Goal: Task Accomplishment & Management: Use online tool/utility

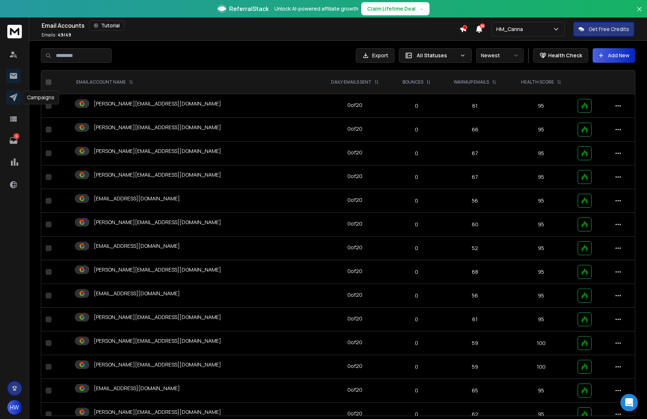
click at [14, 97] on icon at bounding box center [13, 98] width 8 height 8
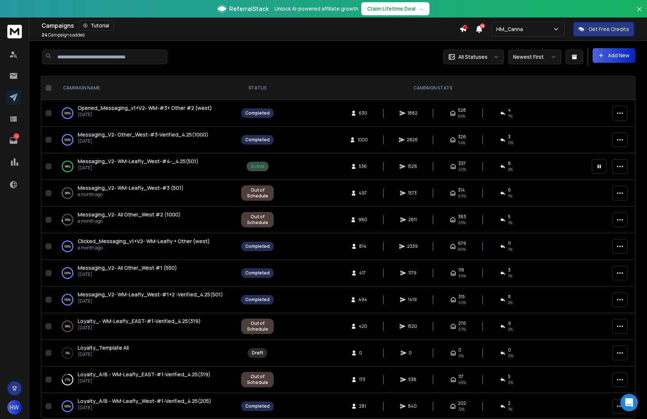
click at [152, 134] on span "Messaging_V2- Other_West-#3-Verified_4.25(1000)" at bounding box center [143, 134] width 131 height 7
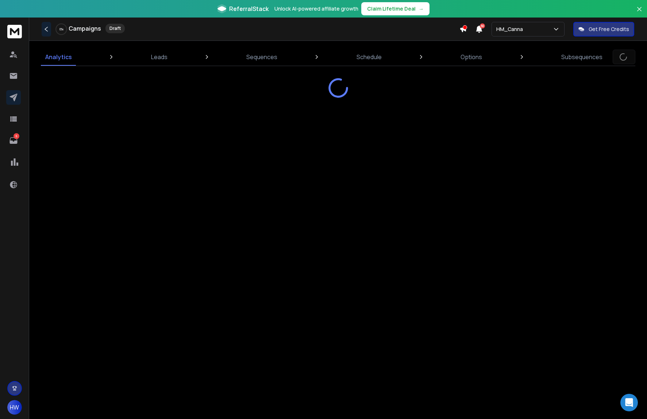
click at [46, 31] on icon at bounding box center [46, 29] width 7 height 7
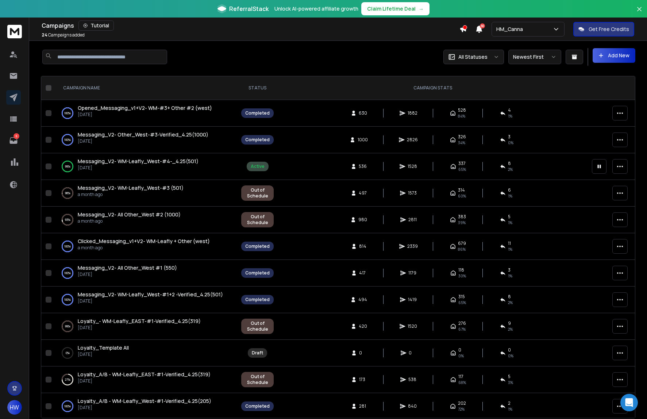
click at [620, 136] on icon "button" at bounding box center [619, 139] width 7 height 7
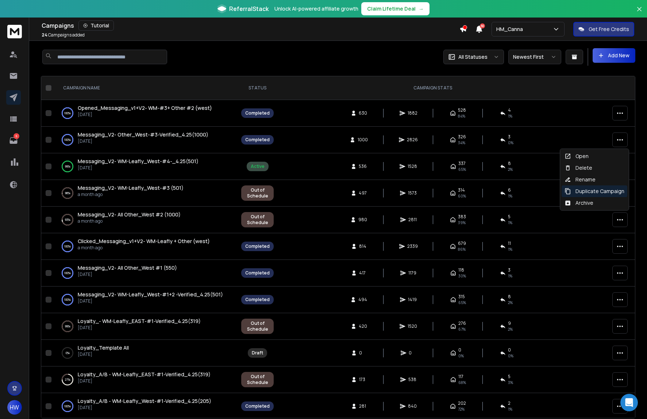
click at [612, 190] on div "Duplicate Campaign" at bounding box center [594, 190] width 60 height 7
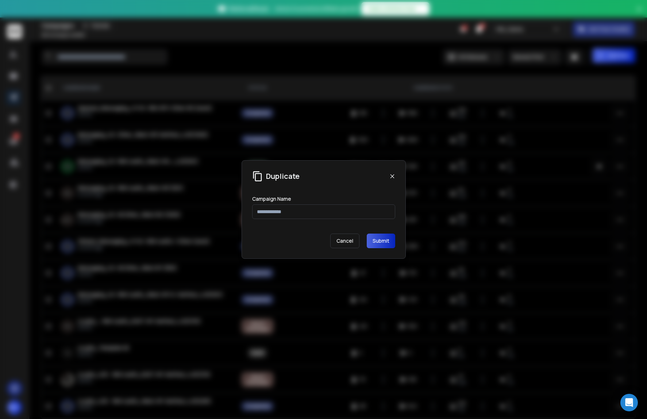
click at [311, 214] on input "text" at bounding box center [323, 211] width 143 height 15
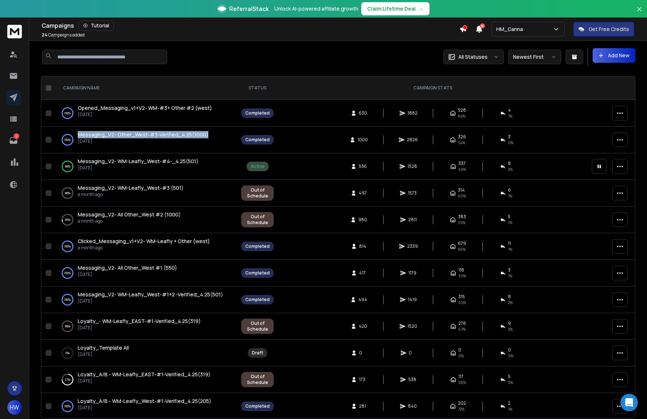
drag, startPoint x: 212, startPoint y: 134, endPoint x: 78, endPoint y: 136, distance: 133.1
click at [78, 135] on div "100 % Messaging_V2- Other_West-#3-Verified_4.25(1000) [DATE]" at bounding box center [146, 140] width 168 height 18
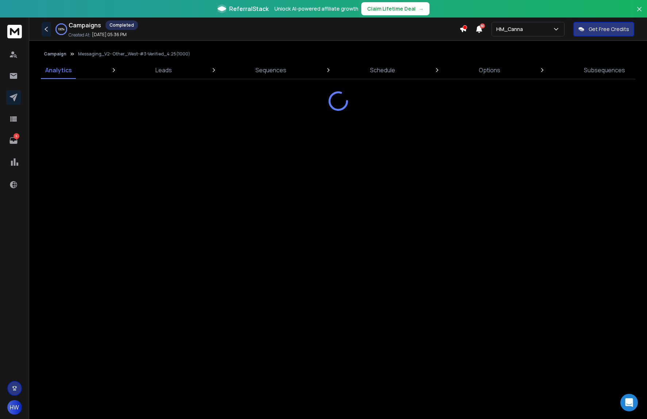
click at [48, 31] on icon at bounding box center [46, 29] width 7 height 7
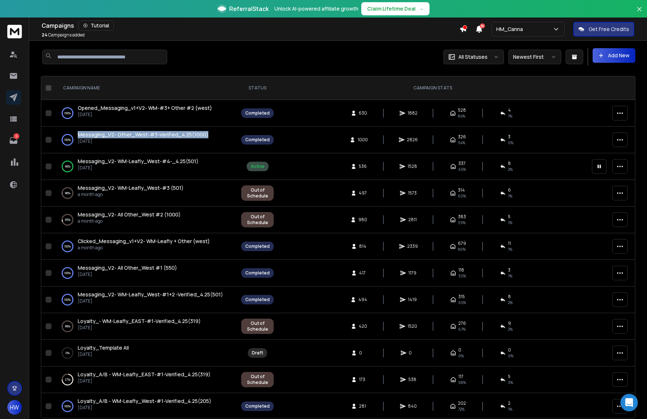
drag, startPoint x: 218, startPoint y: 134, endPoint x: 78, endPoint y: 133, distance: 140.1
click at [78, 133] on div "100 % Messaging_V2- Other_West-#3-Verified_4.25(1000) [DATE]" at bounding box center [146, 140] width 168 height 18
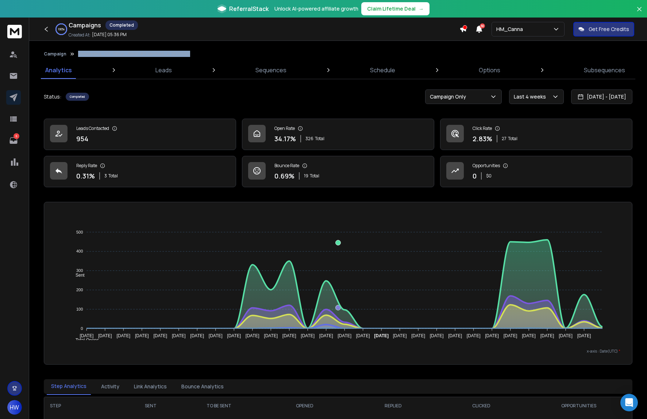
drag, startPoint x: 78, startPoint y: 53, endPoint x: 211, endPoint y: 55, distance: 132.8
click at [211, 55] on div "Campaign Messaging_V2- Other_West-#3-Verified_4.25(1000)" at bounding box center [338, 54] width 588 height 6
copy p "Messaging_V2- Other_West-#3-Verified_4.25(1000)"
click at [42, 31] on button at bounding box center [46, 29] width 9 height 15
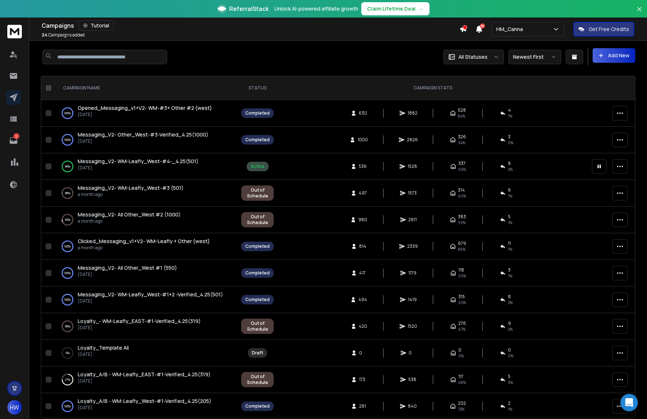
click at [616, 139] on icon "button" at bounding box center [619, 139] width 7 height 7
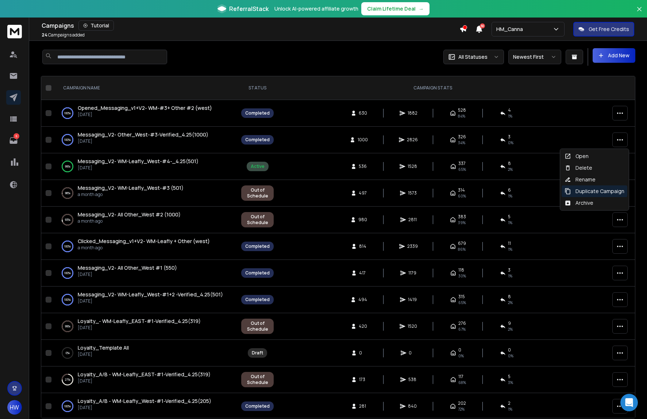
click at [609, 191] on div "Duplicate Campaign" at bounding box center [594, 190] width 60 height 7
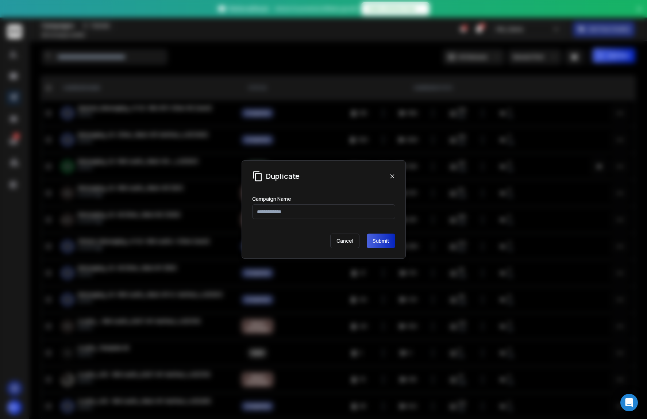
click at [332, 210] on input "text" at bounding box center [323, 211] width 143 height 15
paste input "**********"
drag, startPoint x: 334, startPoint y: 213, endPoint x: 335, endPoint y: 222, distance: 9.1
click at [334, 215] on input "**********" at bounding box center [323, 211] width 143 height 15
click at [333, 213] on input "**********" at bounding box center [323, 211] width 143 height 15
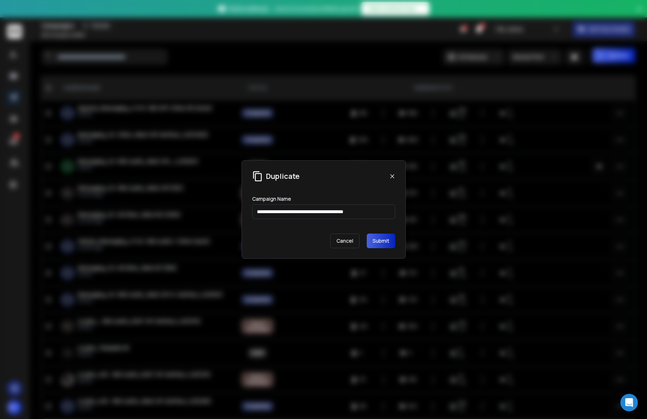
type input "**********"
click at [379, 240] on button "Submit" at bounding box center [381, 240] width 28 height 15
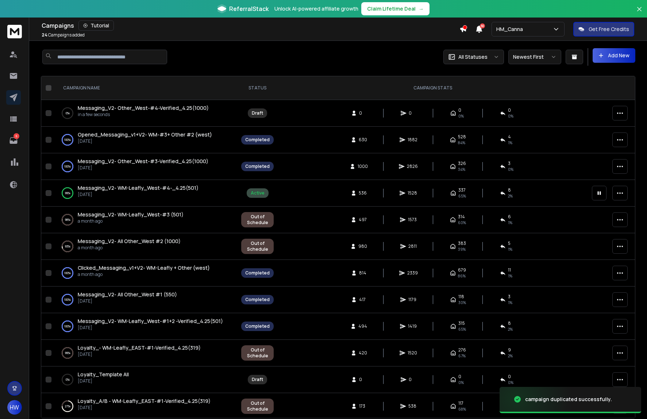
click at [622, 166] on icon "button" at bounding box center [620, 166] width 6 height 1
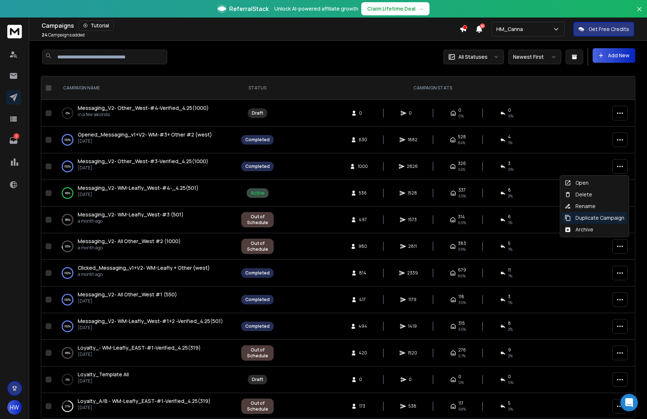
click at [202, 187] on div "99 % Messaging_V2- WM-Leafly_West-#4-_4.25(501) 20 days ago" at bounding box center [146, 193] width 168 height 18
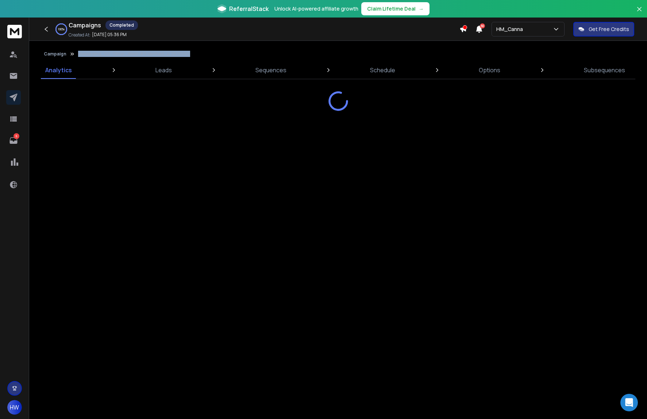
drag, startPoint x: 195, startPoint y: 54, endPoint x: 78, endPoint y: 53, distance: 117.1
click at [78, 53] on div "Campaign Messaging_V2- Other_West-#3-Verified_4.25(1000)" at bounding box center [338, 54] width 588 height 6
copy p "Messaging_V2- Other_West-#3-Verified_4.25(1000)"
click at [47, 31] on icon at bounding box center [45, 29] width 3 height 5
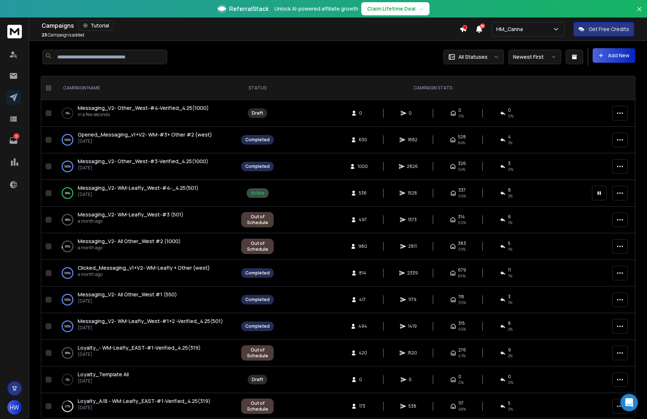
click at [618, 194] on icon "button" at bounding box center [619, 192] width 7 height 7
click at [603, 243] on div "Duplicate Campaign" at bounding box center [594, 244] width 60 height 7
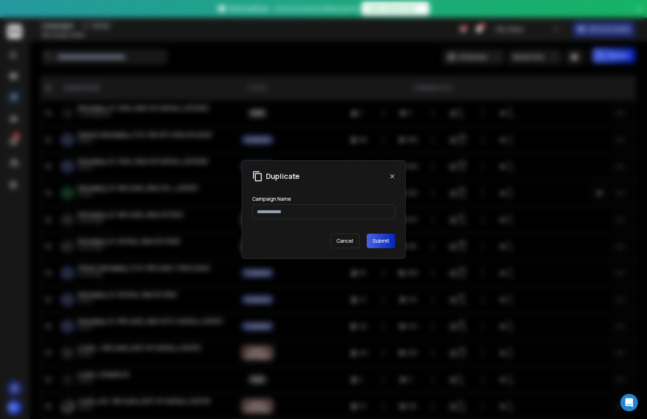
click at [336, 213] on input "text" at bounding box center [323, 211] width 143 height 15
paste input "**********"
drag, startPoint x: 333, startPoint y: 213, endPoint x: 338, endPoint y: 232, distance: 19.3
click at [333, 213] on input "**********" at bounding box center [323, 211] width 143 height 15
type input "**********"
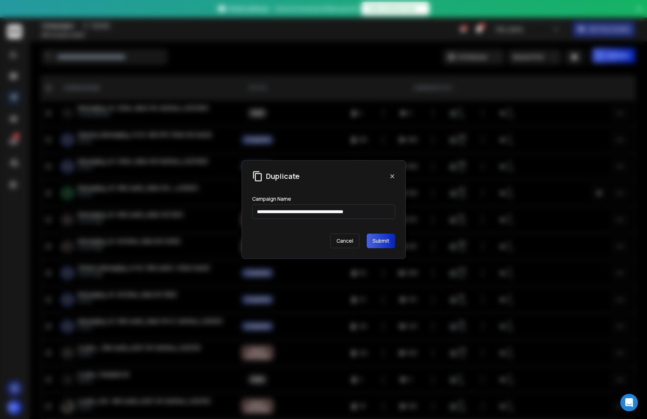
click at [395, 175] on div "**********" at bounding box center [323, 209] width 164 height 98
click at [387, 176] on div "Duplicate" at bounding box center [323, 176] width 143 height 11
click at [393, 177] on icon at bounding box center [392, 176] width 6 height 6
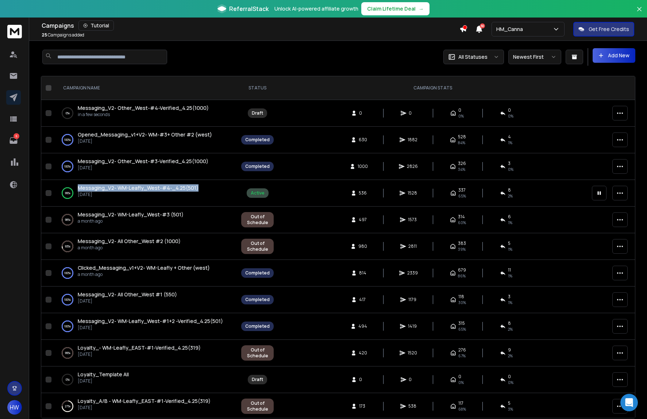
drag, startPoint x: 201, startPoint y: 188, endPoint x: 78, endPoint y: 187, distance: 123.6
click at [78, 187] on div "99 % Messaging_V2- WM-Leafly_West-#4-_4.25(501) 20 days ago" at bounding box center [146, 193] width 168 height 18
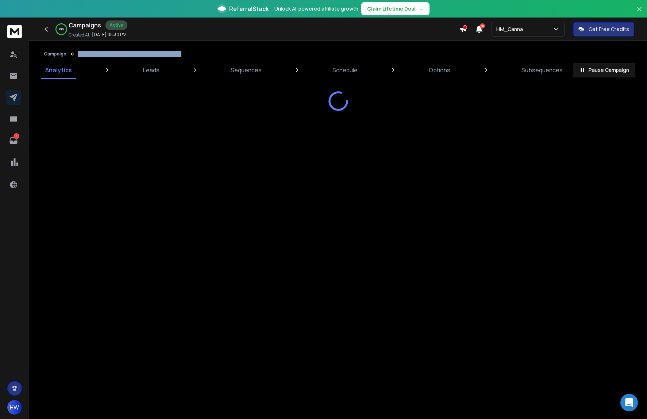
drag, startPoint x: 187, startPoint y: 54, endPoint x: 77, endPoint y: 51, distance: 110.2
click at [77, 51] on div "Campaign Messaging_V2- WM-Leafly_West-#4-_4.25(501)" at bounding box center [338, 54] width 588 height 6
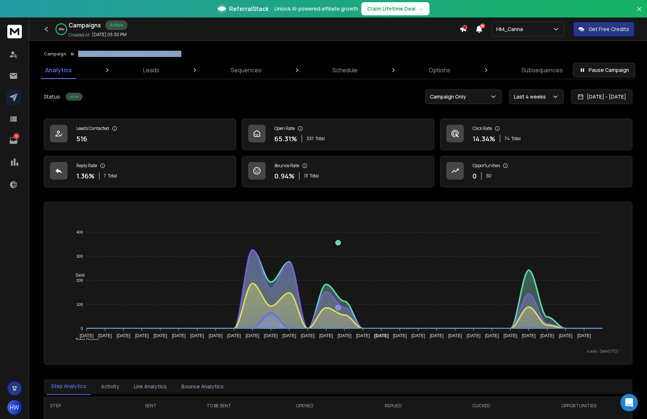
copy p "Messaging_V2- WM-Leafly_West-#4-_4.25(501)"
click at [43, 28] on button at bounding box center [46, 29] width 9 height 15
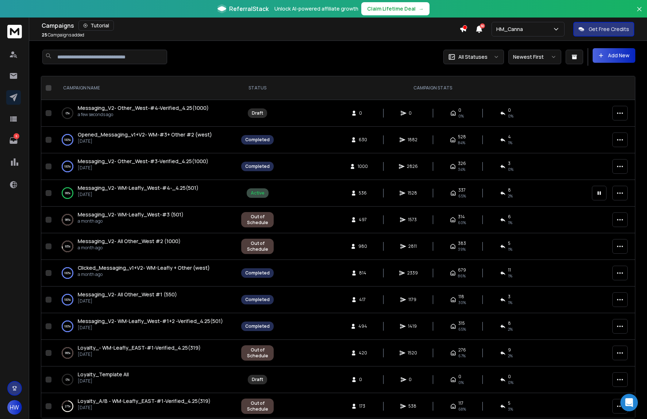
click at [622, 166] on icon "button" at bounding box center [620, 166] width 6 height 1
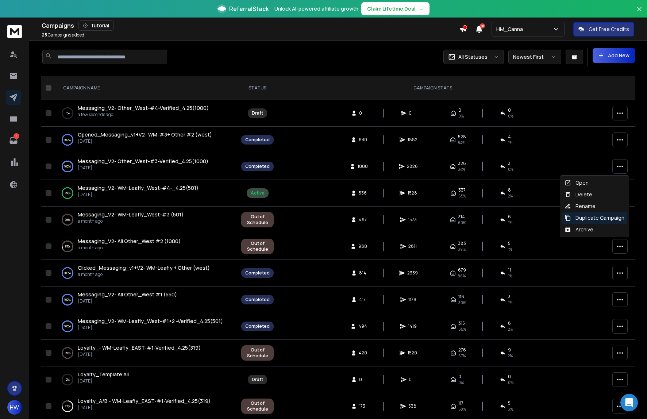
click at [599, 216] on div "Duplicate Campaign" at bounding box center [594, 217] width 60 height 7
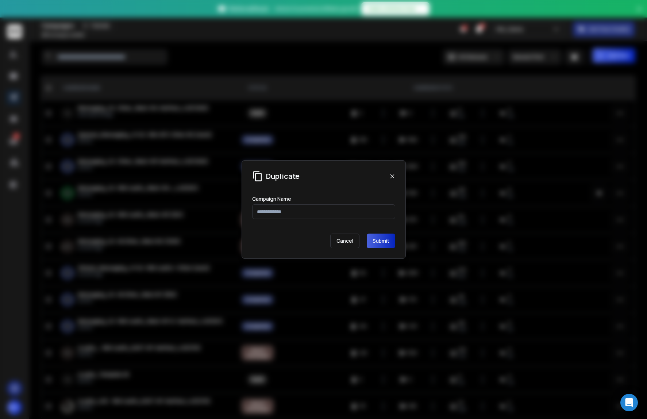
click at [326, 214] on input "text" at bounding box center [323, 211] width 143 height 15
paste input "**********"
drag, startPoint x: 346, startPoint y: 212, endPoint x: 346, endPoint y: 229, distance: 17.1
click at [346, 212] on input "**********" at bounding box center [323, 211] width 143 height 15
type input "**********"
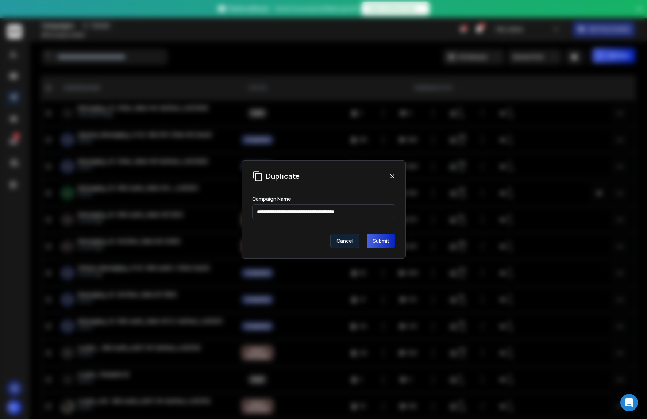
click at [367, 233] on button "Submit" at bounding box center [381, 240] width 28 height 15
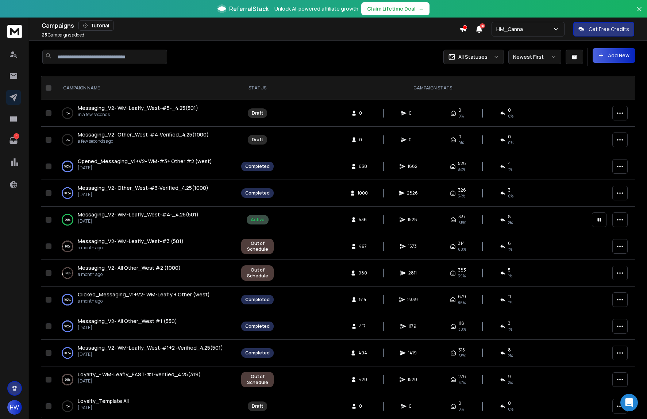
click at [147, 109] on span "Messaging_V2- WM-Leafly_West-#5-_4.25(501)" at bounding box center [138, 107] width 120 height 7
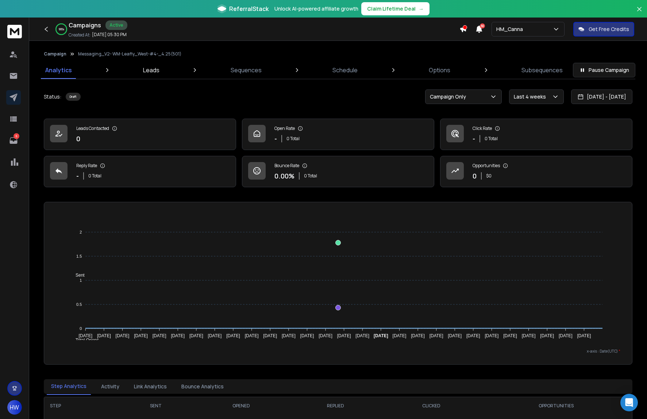
click at [152, 69] on p "Leads" at bounding box center [151, 70] width 16 height 9
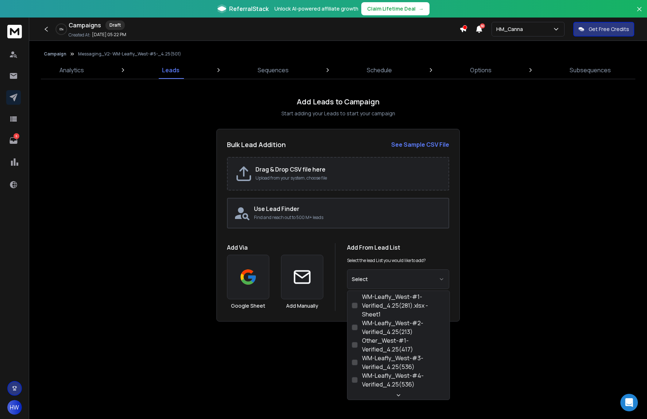
click at [405, 279] on button "Select" at bounding box center [398, 279] width 102 height 20
click at [356, 364] on button "button" at bounding box center [355, 367] width 6 height 6
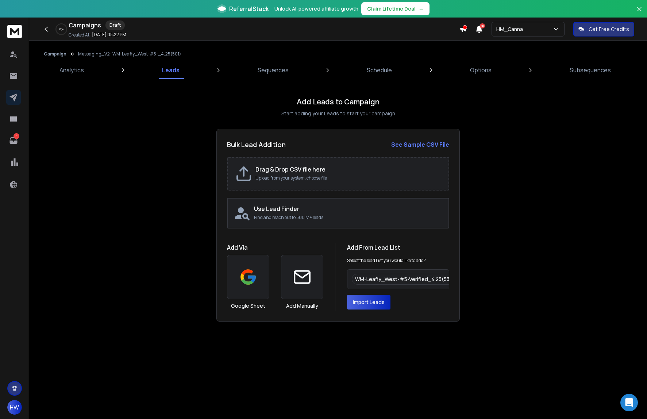
click at [456, 311] on div "Bulk Lead Addition See Sample CSV File Drag & Drop CSV file here Upload from yo…" at bounding box center [337, 225] width 243 height 193
click at [373, 304] on button "Import Leads" at bounding box center [368, 302] width 43 height 15
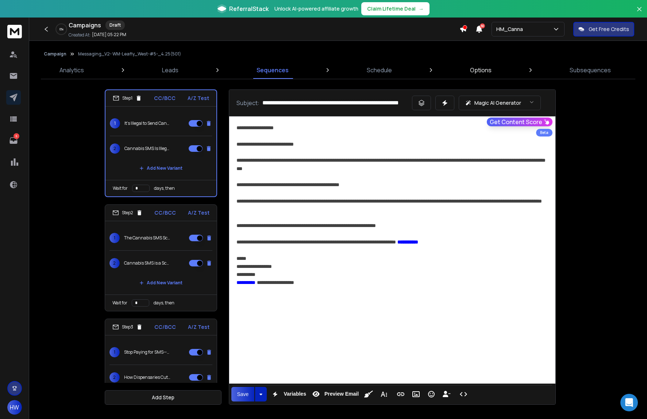
click at [489, 72] on p "Options" at bounding box center [481, 70] width 22 height 9
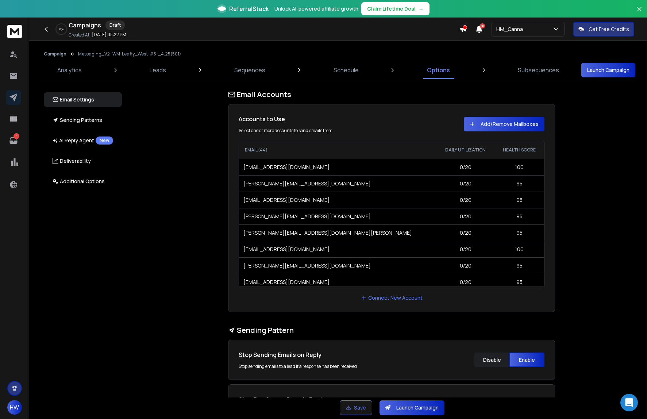
click at [399, 404] on button "Launch Campaign" at bounding box center [411, 407] width 65 height 15
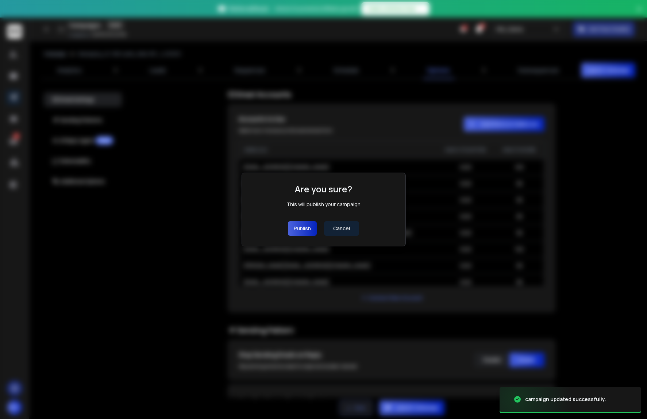
click at [302, 225] on button "Publish" at bounding box center [302, 228] width 29 height 15
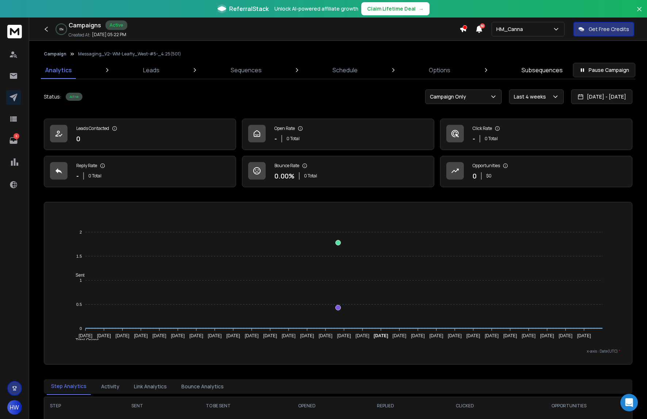
click at [570, 59] on div "Campaign Messaging_V2- WM-Leafly_West-#5-_4.25(501)" at bounding box center [338, 54] width 594 height 12
click at [549, 69] on p "Subsequences" at bounding box center [541, 70] width 41 height 9
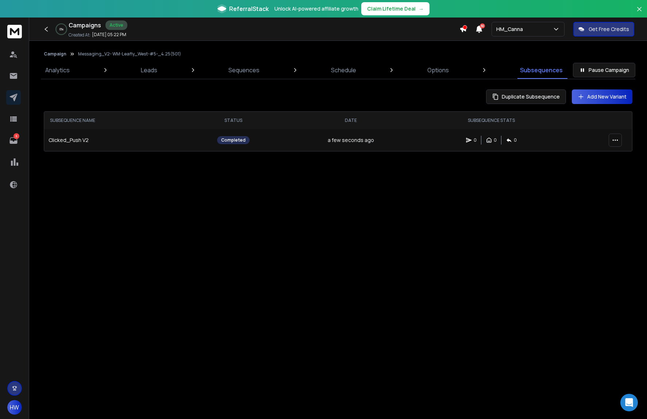
click at [620, 141] on button "button" at bounding box center [614, 139] width 13 height 13
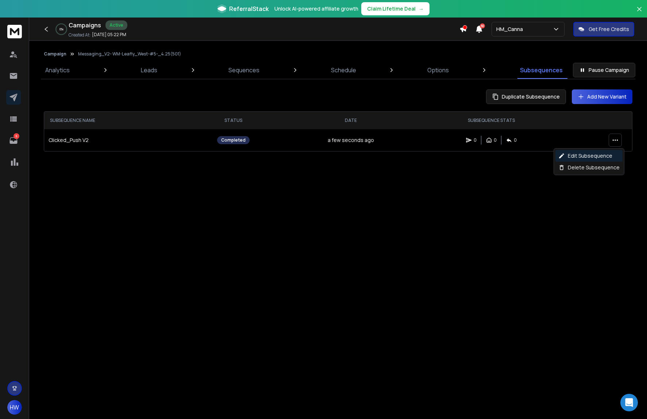
click at [601, 155] on div "Edit Subsequence" at bounding box center [585, 155] width 54 height 7
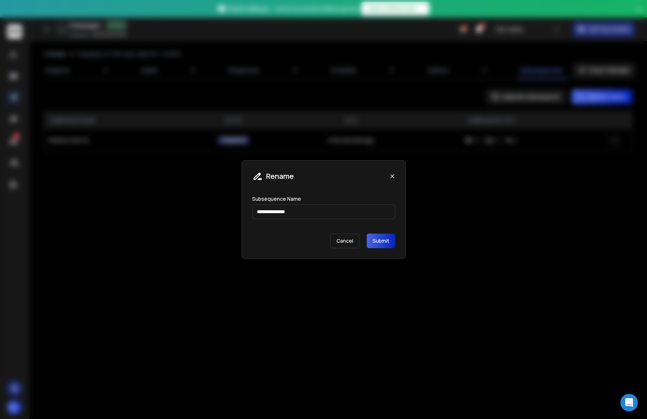
click at [357, 242] on p "Cancel" at bounding box center [344, 240] width 29 height 15
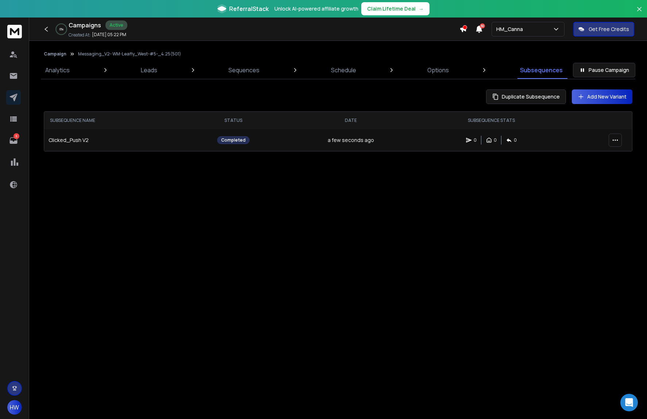
click at [135, 144] on td "Clicked_Push V2" at bounding box center [113, 140] width 139 height 22
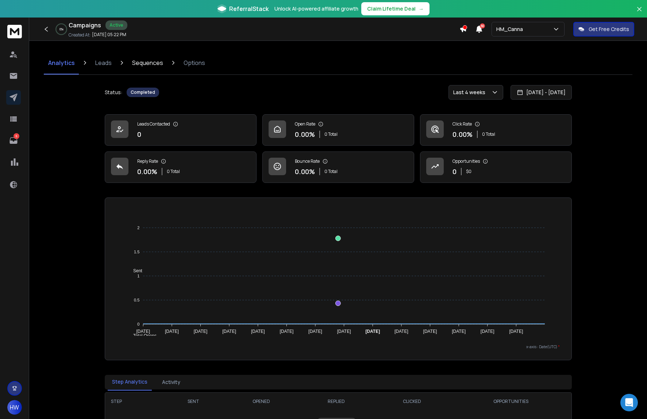
click at [150, 65] on p "Sequences" at bounding box center [147, 62] width 31 height 9
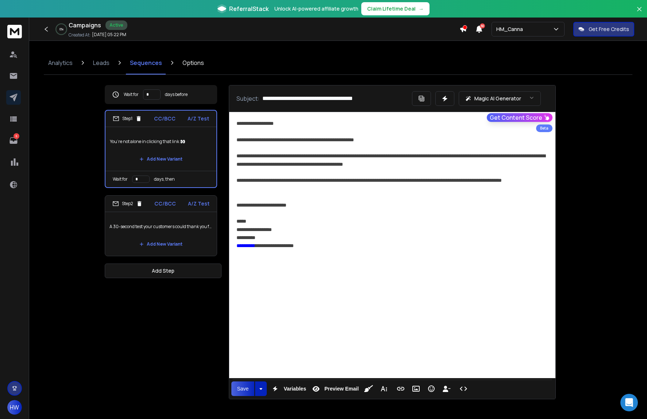
click at [195, 62] on p "Options" at bounding box center [193, 62] width 22 height 9
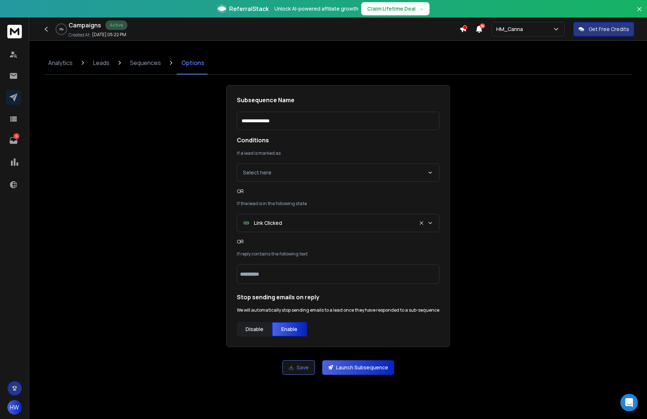
click at [353, 364] on button "Launch Subsequence" at bounding box center [358, 367] width 72 height 15
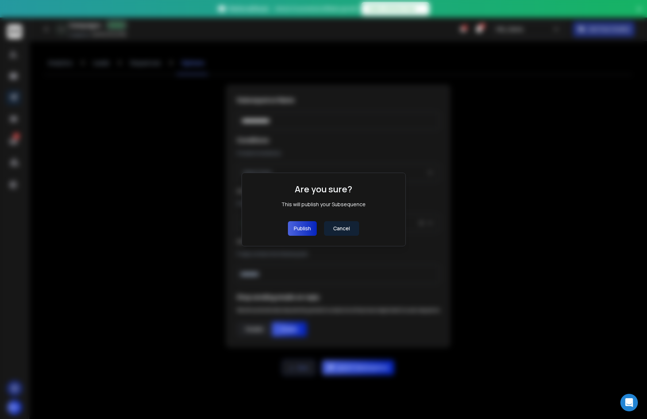
click at [300, 224] on button "Publish" at bounding box center [302, 228] width 29 height 15
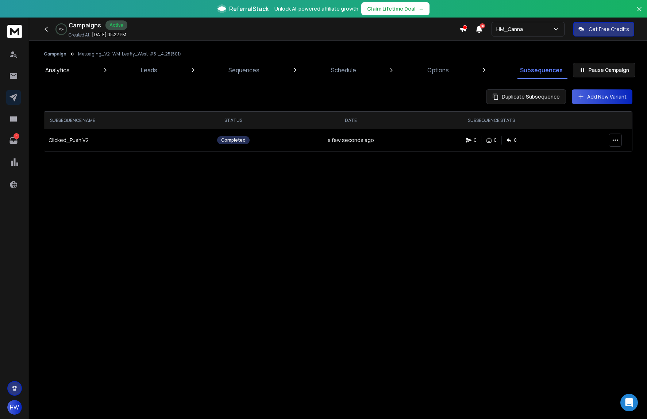
click at [67, 72] on p "Analytics" at bounding box center [57, 70] width 24 height 9
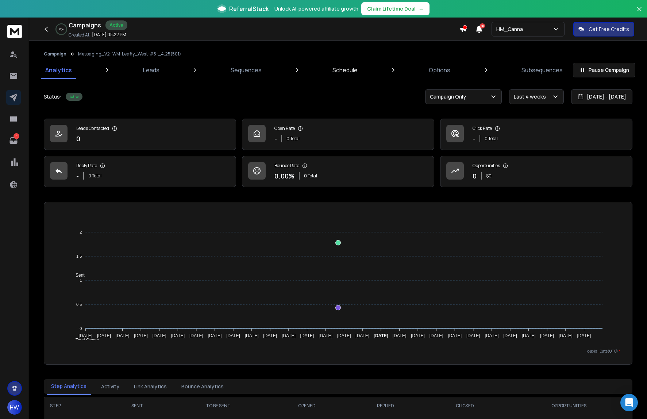
click at [342, 69] on p "Schedule" at bounding box center [344, 70] width 25 height 9
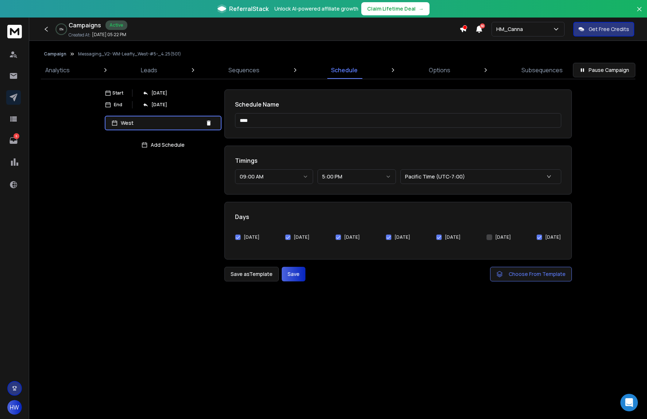
click at [183, 103] on div "End Fri Oct 31 2025" at bounding box center [163, 104] width 117 height 7
click at [295, 278] on button "Save" at bounding box center [294, 274] width 24 height 15
click at [20, 99] on link at bounding box center [13, 97] width 15 height 15
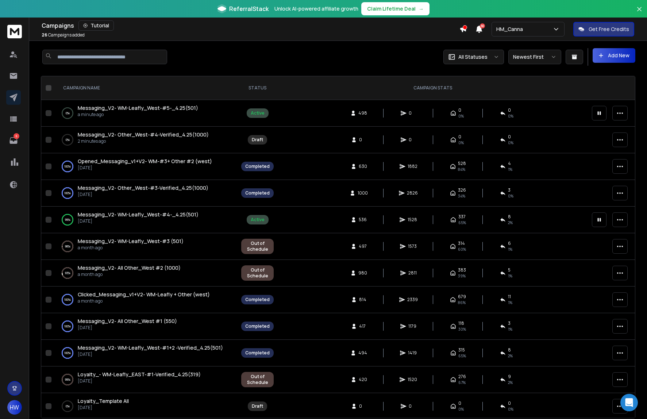
click at [619, 140] on icon "button" at bounding box center [620, 139] width 6 height 1
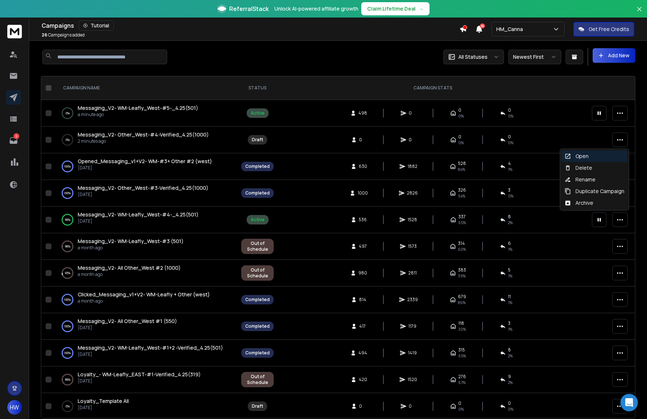
click at [589, 156] on div "Open" at bounding box center [594, 156] width 66 height 12
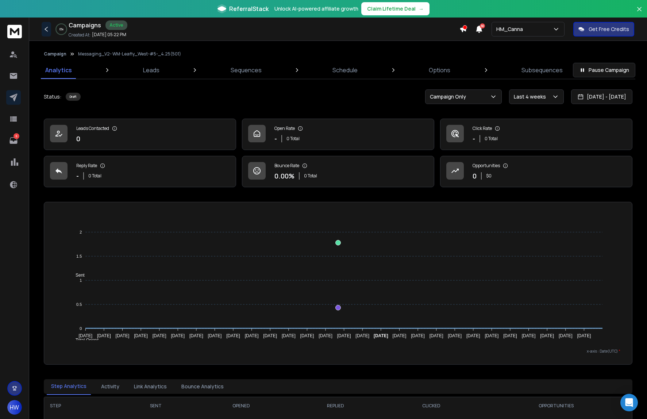
click at [45, 31] on icon at bounding box center [46, 29] width 7 height 7
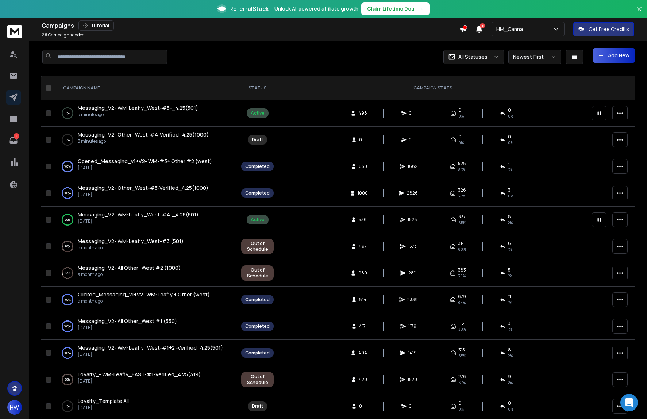
click at [148, 138] on span "Messaging_V2- Other_West-#4-Verified_4.25(1000)" at bounding box center [143, 134] width 131 height 7
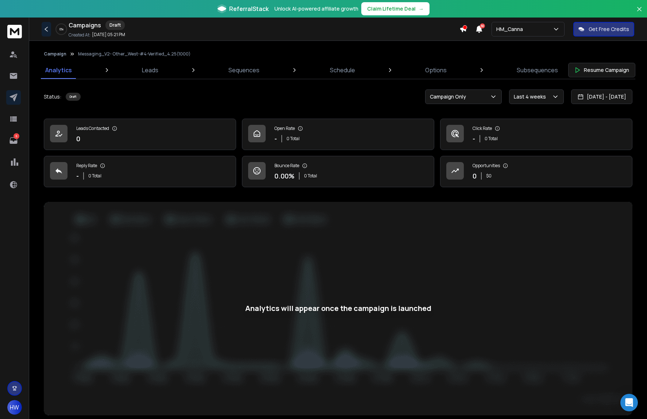
click at [44, 29] on icon at bounding box center [45, 29] width 3 height 5
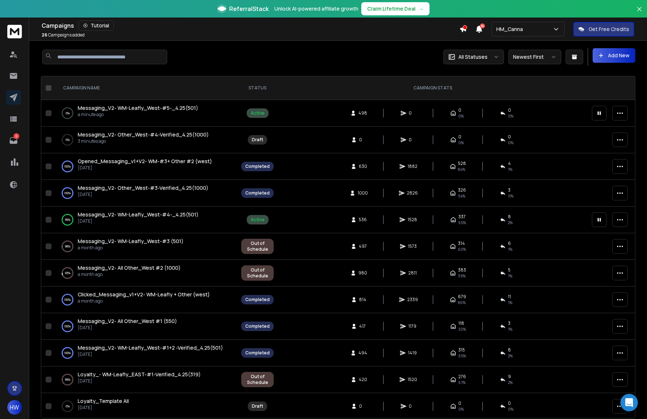
click at [114, 136] on span "Messaging_V2- Other_West-#4-Verified_4.25(1000)" at bounding box center [143, 134] width 131 height 7
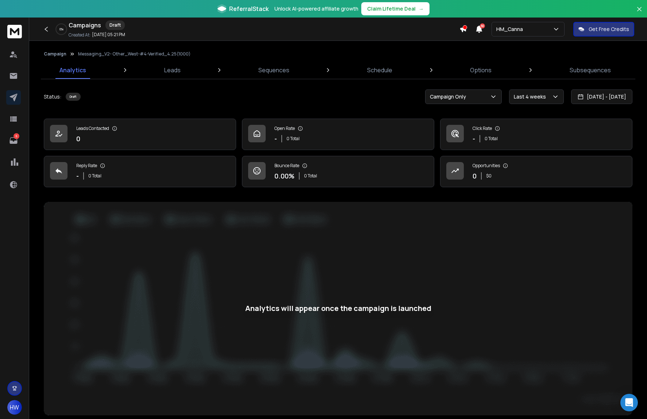
click at [185, 70] on div "Analytics Leads Sequences Schedule Options Subsequences" at bounding box center [335, 70] width 588 height 18
click at [176, 71] on p "Leads" at bounding box center [172, 70] width 16 height 9
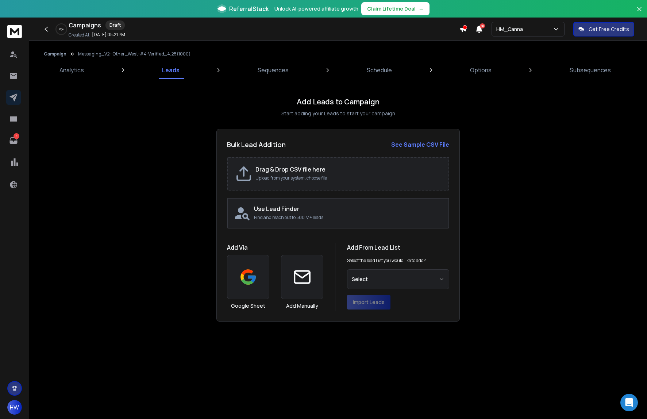
click at [404, 277] on button "Select" at bounding box center [398, 279] width 102 height 20
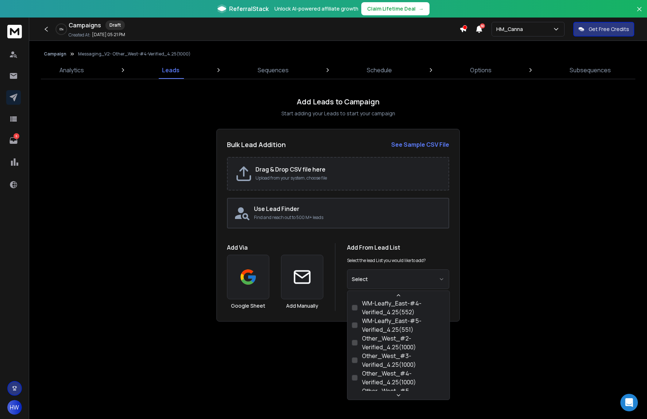
scroll to position [170, 0]
click at [357, 373] on button "button" at bounding box center [355, 376] width 6 height 6
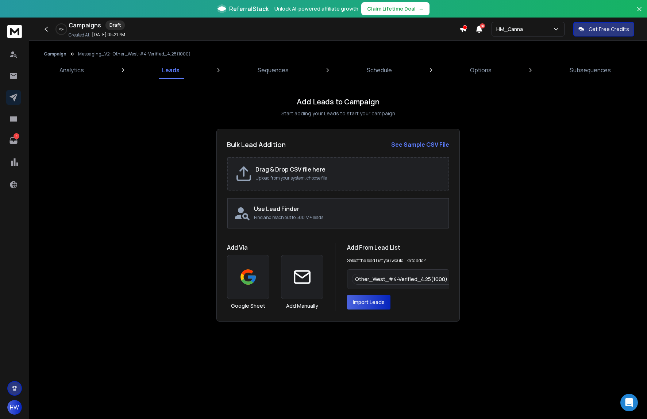
click at [453, 307] on div "Bulk Lead Addition See Sample CSV File Drag & Drop CSV file here Upload from yo…" at bounding box center [337, 225] width 243 height 193
click at [376, 305] on button "Import Leads" at bounding box center [368, 302] width 43 height 15
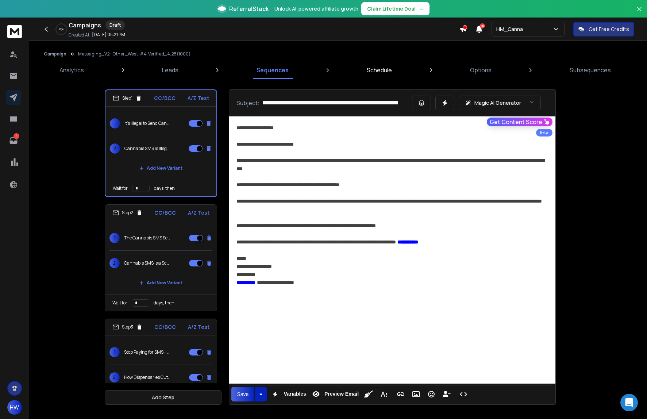
click at [387, 73] on p "Schedule" at bounding box center [379, 70] width 25 height 9
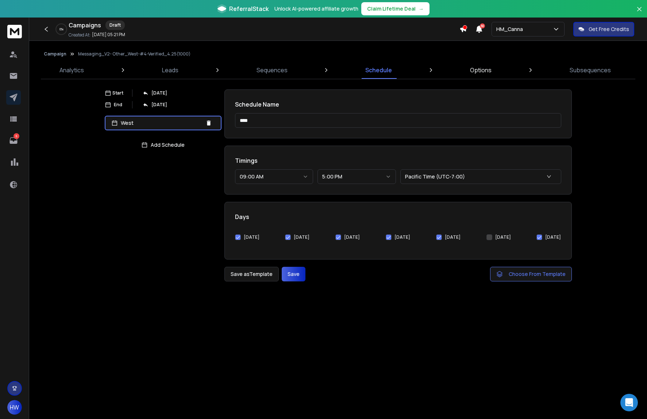
click at [482, 70] on p "Options" at bounding box center [481, 70] width 22 height 9
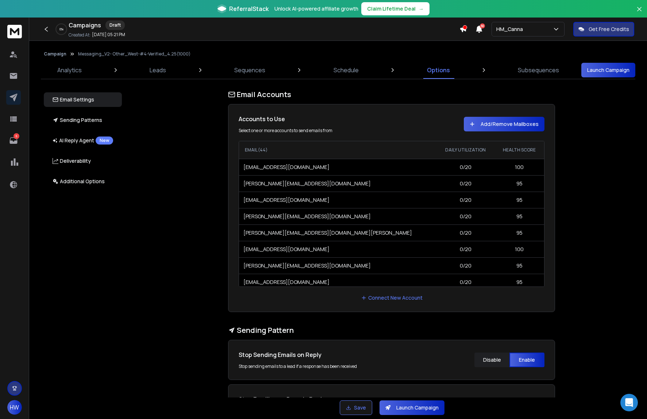
click at [428, 408] on button "Launch Campaign" at bounding box center [411, 407] width 65 height 15
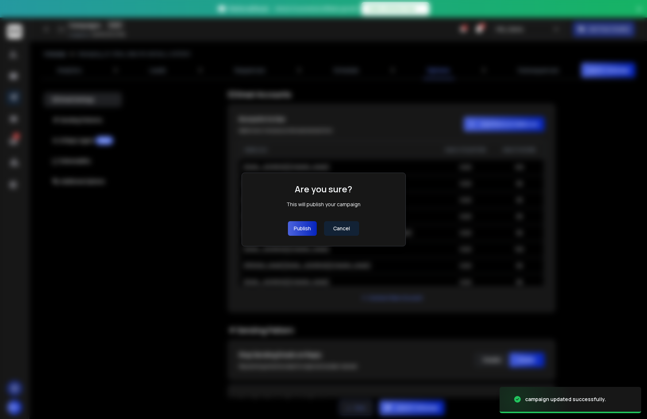
click at [302, 227] on button "Publish" at bounding box center [302, 228] width 29 height 15
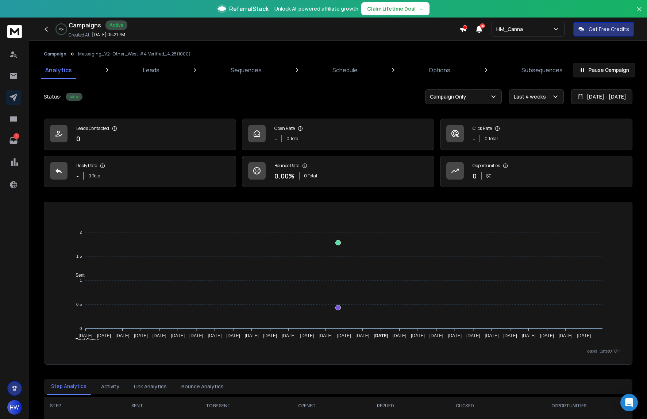
click at [558, 55] on div "Campaign Messaging_V2- Other_West-#4-Verified_4.25(1000)" at bounding box center [338, 54] width 588 height 6
click at [545, 71] on p "Subsequences" at bounding box center [541, 70] width 41 height 9
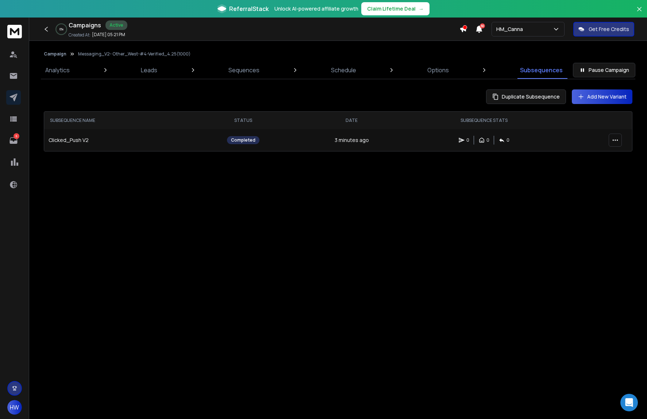
click at [305, 144] on td "3 minutes ago" at bounding box center [351, 140] width 111 height 22
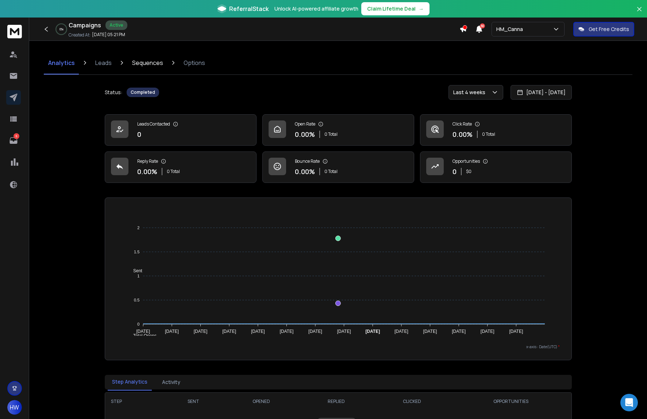
click at [157, 64] on p "Sequences" at bounding box center [147, 62] width 31 height 9
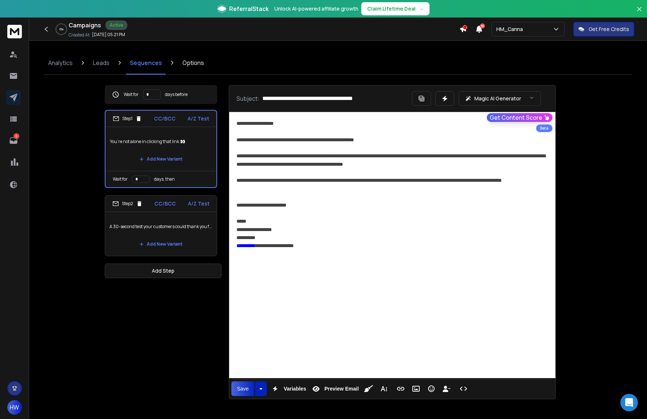
click at [188, 63] on p "Options" at bounding box center [193, 62] width 22 height 9
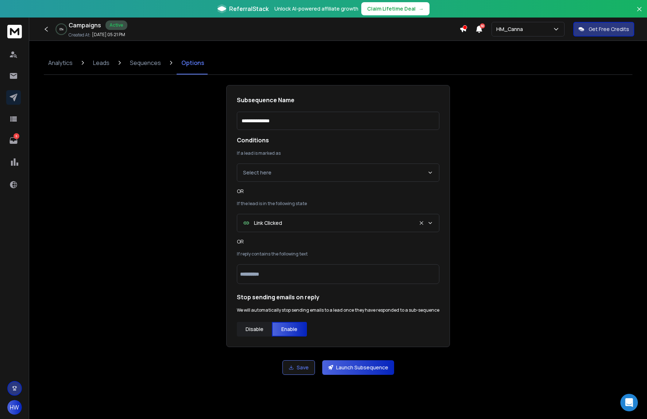
click at [355, 369] on button "Launch Subsequence" at bounding box center [358, 367] width 72 height 15
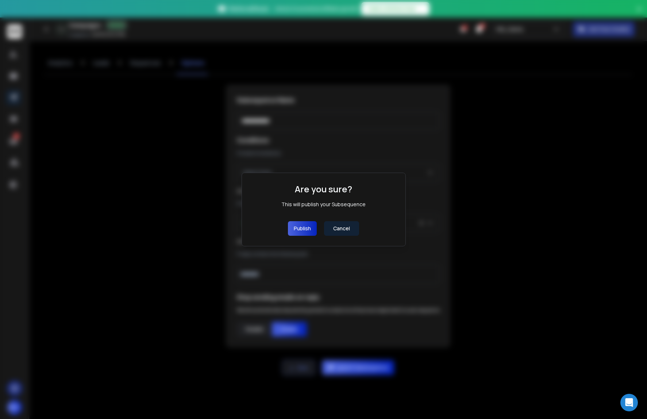
click at [301, 228] on button "Publish" at bounding box center [302, 228] width 29 height 15
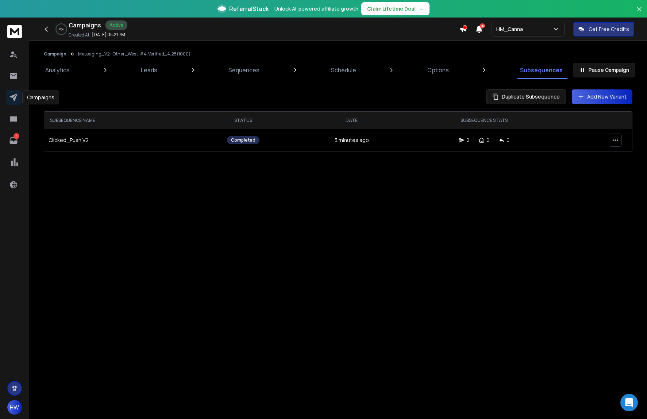
click at [15, 102] on link at bounding box center [13, 97] width 15 height 15
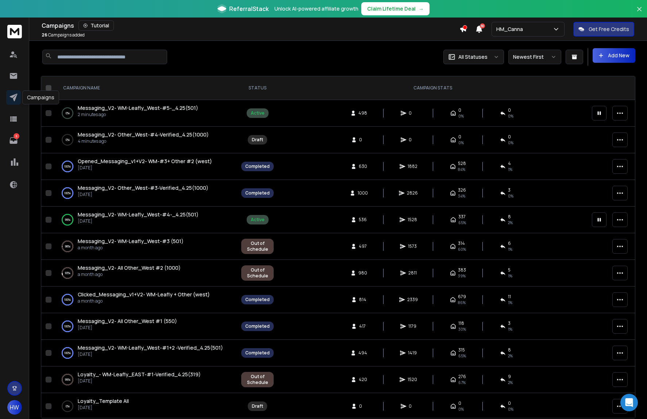
click at [619, 168] on icon "button" at bounding box center [619, 166] width 7 height 7
drag, startPoint x: 210, startPoint y: 160, endPoint x: 78, endPoint y: 160, distance: 131.7
click at [78, 160] on div "100 % Opened_Messaging_v1+V2- WM-#3+ Other #2 (west) [DATE]" at bounding box center [146, 167] width 168 height 18
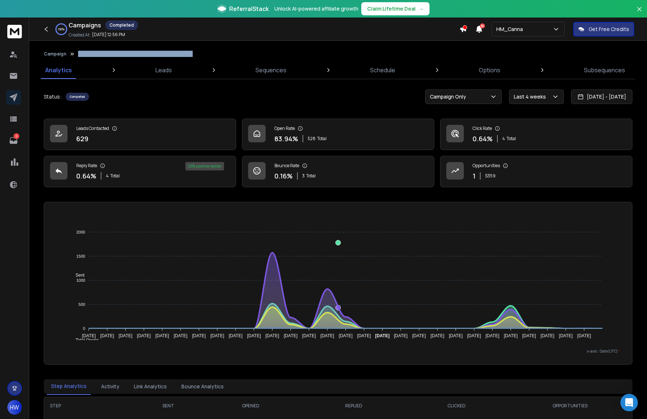
drag, startPoint x: 199, startPoint y: 55, endPoint x: 82, endPoint y: 59, distance: 117.5
click at [75, 54] on div "Campaign Opened_Messaging_v1+V2- WM-#3+ Other #2 (west)" at bounding box center [338, 54] width 588 height 6
copy p "Opened_Messaging_v1+V2- WM-#3+ Other #2 (west)"
click at [48, 31] on icon at bounding box center [46, 29] width 7 height 7
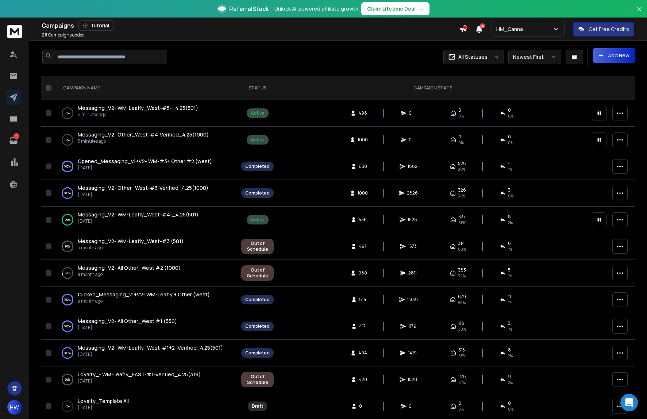
click at [619, 167] on icon "button" at bounding box center [620, 166] width 6 height 1
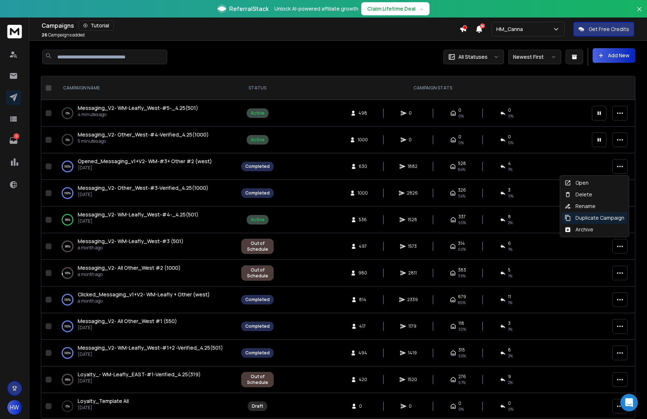
click at [601, 216] on div "Duplicate Campaign" at bounding box center [594, 217] width 60 height 7
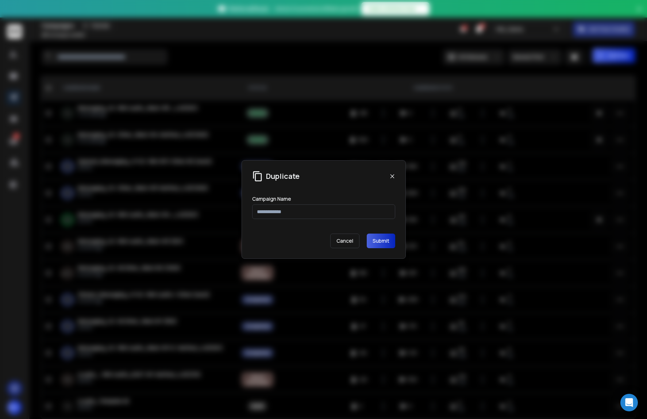
click at [336, 212] on input "text" at bounding box center [323, 211] width 143 height 15
paste input "**********"
drag, startPoint x: 344, startPoint y: 213, endPoint x: 344, endPoint y: 220, distance: 6.9
click at [344, 213] on input "**********" at bounding box center [323, 211] width 143 height 15
type input "**********"
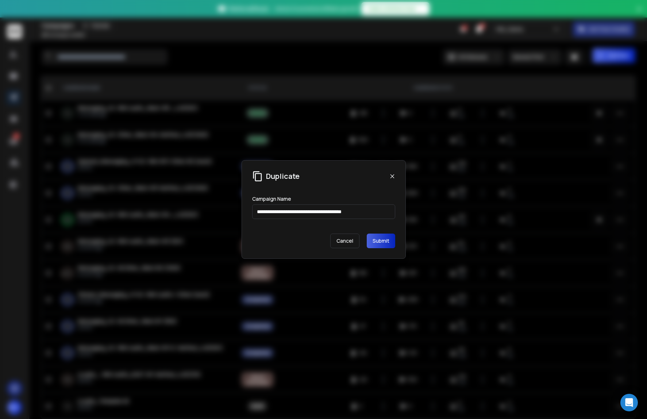
click at [382, 236] on button "Submit" at bounding box center [381, 240] width 28 height 15
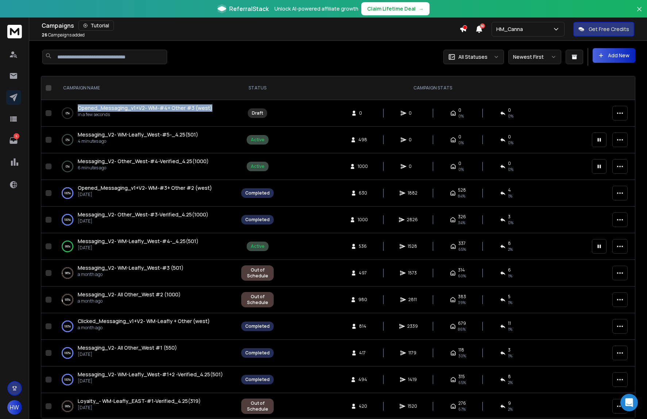
drag, startPoint x: 214, startPoint y: 107, endPoint x: 87, endPoint y: 118, distance: 127.8
click at [78, 109] on div "0 % Opened_Messaging_v1+V2- WM-#4+ Other #3 (west) in a few seconds" at bounding box center [146, 113] width 168 height 18
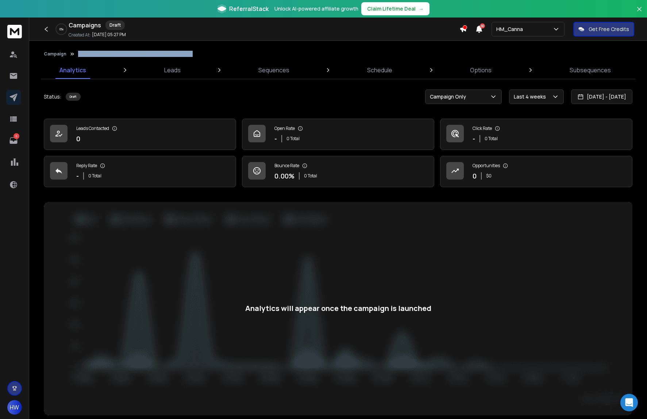
drag, startPoint x: 199, startPoint y: 55, endPoint x: 74, endPoint y: 54, distance: 125.5
click at [74, 54] on div "Campaign Opened_Messaging_v1+V2- WM-#4+ Other #3 (west)" at bounding box center [338, 54] width 588 height 6
copy p "Opened_Messaging_v1+V2- WM-#4+ Other #3 (west)"
click at [47, 30] on icon at bounding box center [46, 29] width 7 height 7
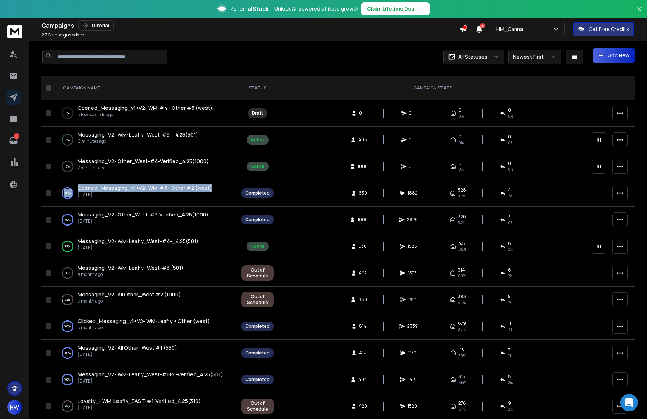
drag, startPoint x: 74, startPoint y: 187, endPoint x: 212, endPoint y: 187, distance: 138.2
click at [212, 187] on div "100 % Opened_Messaging_v1+V2- WM-#3+ Other #2 (west) [DATE]" at bounding box center [146, 193] width 168 height 18
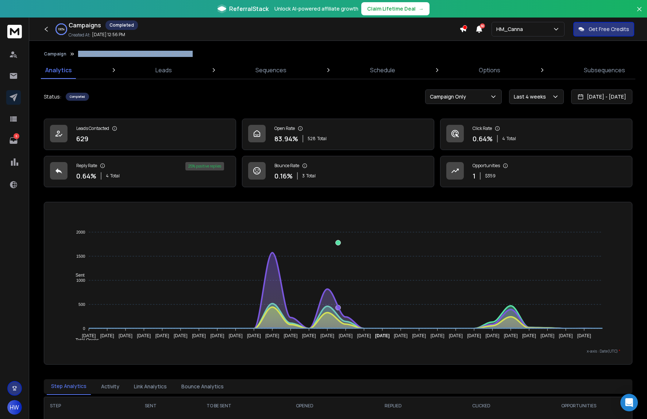
drag, startPoint x: 200, startPoint y: 55, endPoint x: 78, endPoint y: 51, distance: 122.6
click at [78, 51] on div "Campaign Opened_Messaging_v1+V2- WM-#3+ Other #2 (west)" at bounding box center [338, 54] width 588 height 6
copy p "Opened_Messaging_v1+V2- WM-#3+ Other #2 (west)"
click at [47, 29] on icon at bounding box center [46, 29] width 7 height 7
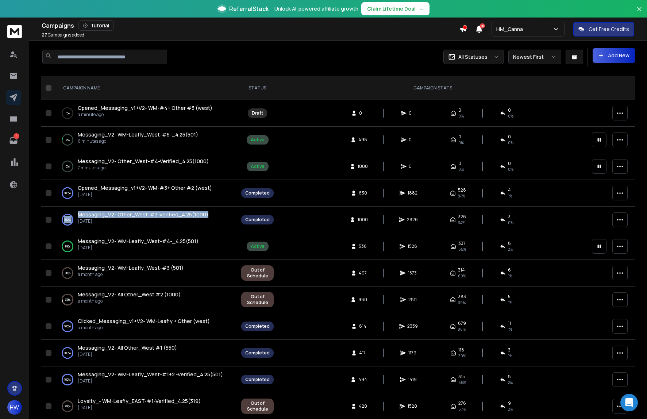
drag, startPoint x: 73, startPoint y: 212, endPoint x: 205, endPoint y: 216, distance: 131.7
click at [205, 216] on div "100 % Messaging_V2- Other_West-#3-Verified_4.25(1000) [DATE]" at bounding box center [146, 220] width 168 height 18
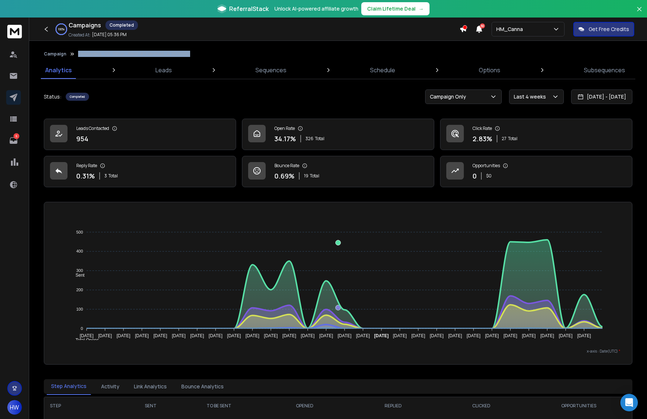
drag, startPoint x: 202, startPoint y: 55, endPoint x: 81, endPoint y: 66, distance: 121.9
click at [78, 55] on div "Campaign Messaging_V2- Other_West-#3-Verified_4.25(1000)" at bounding box center [338, 54] width 588 height 6
copy p "Messaging_V2- Other_West-#3-Verified_4.25(1000)"
click at [14, 80] on link at bounding box center [13, 76] width 15 height 15
